Goal: Navigation & Orientation: Find specific page/section

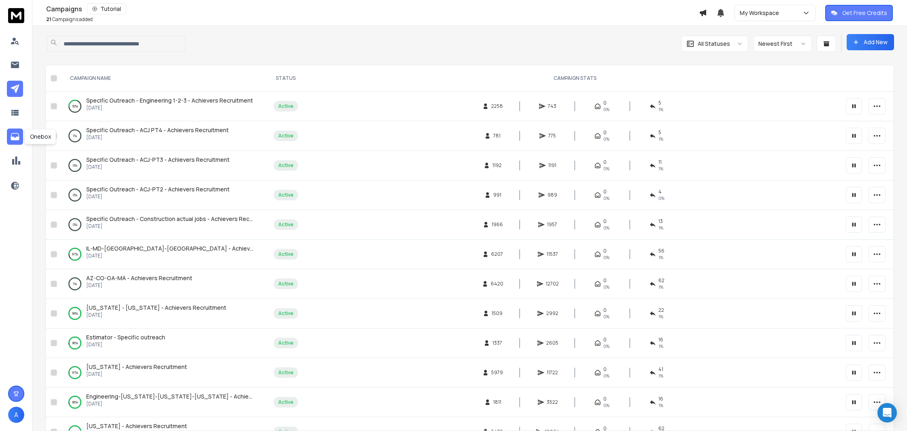
click at [18, 144] on link at bounding box center [15, 136] width 16 height 16
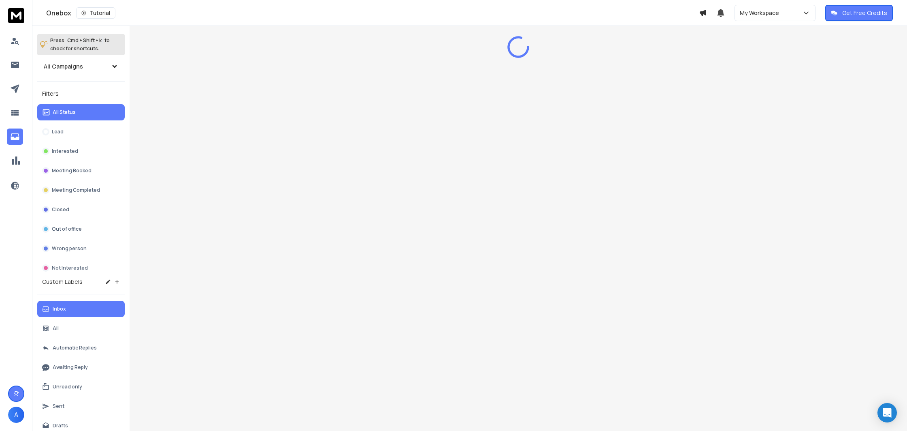
click at [20, 15] on icon at bounding box center [16, 15] width 16 height 15
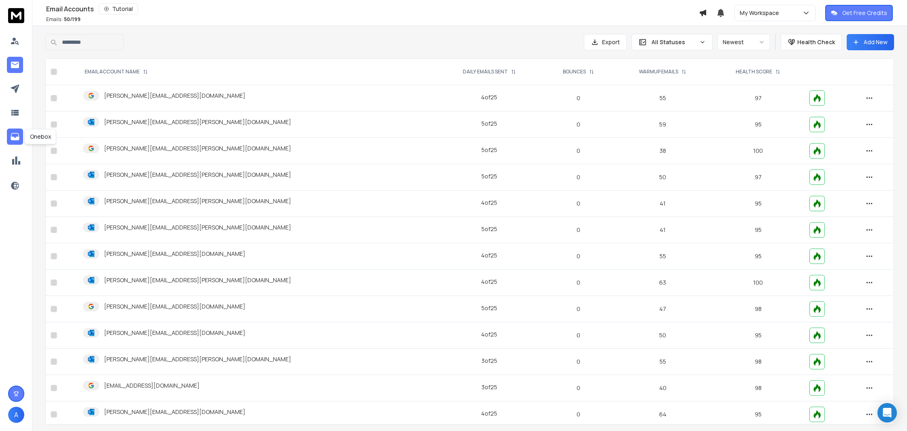
click at [13, 134] on icon at bounding box center [15, 137] width 10 height 10
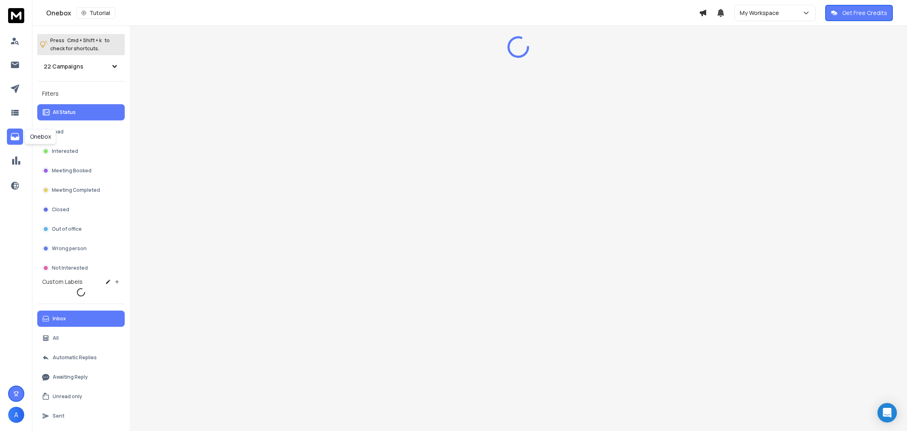
click at [14, 139] on icon at bounding box center [15, 136] width 9 height 7
